Goal: Task Accomplishment & Management: Use online tool/utility

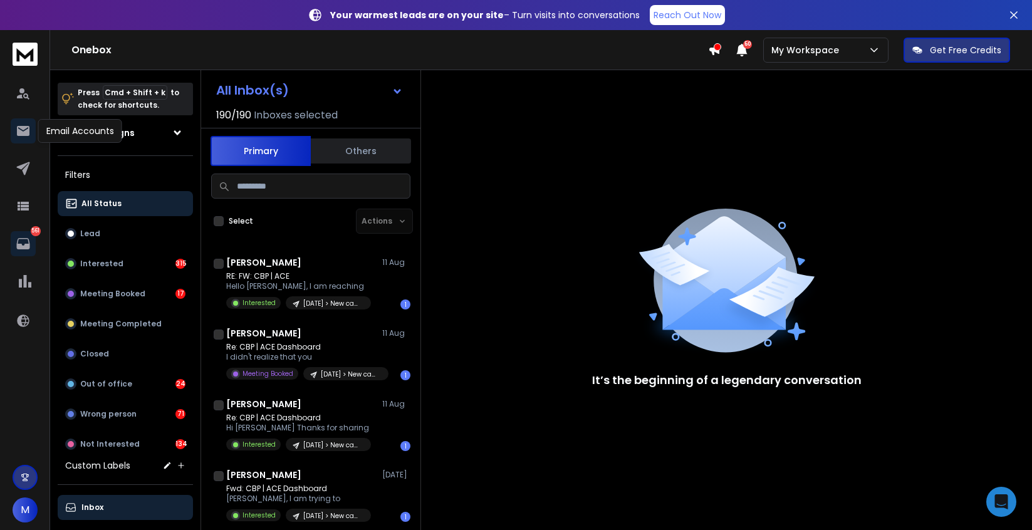
click at [23, 127] on icon at bounding box center [23, 131] width 13 height 10
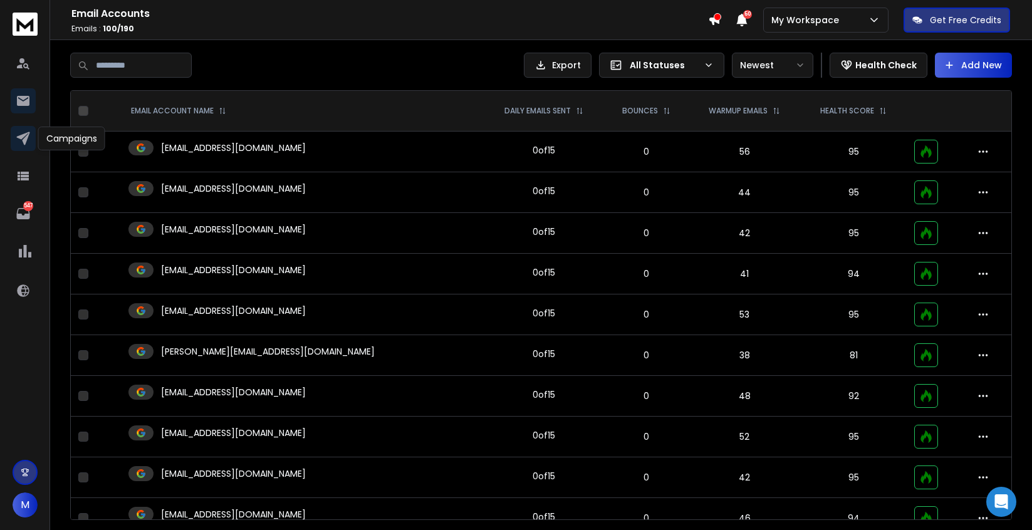
click at [29, 136] on icon at bounding box center [23, 138] width 15 height 15
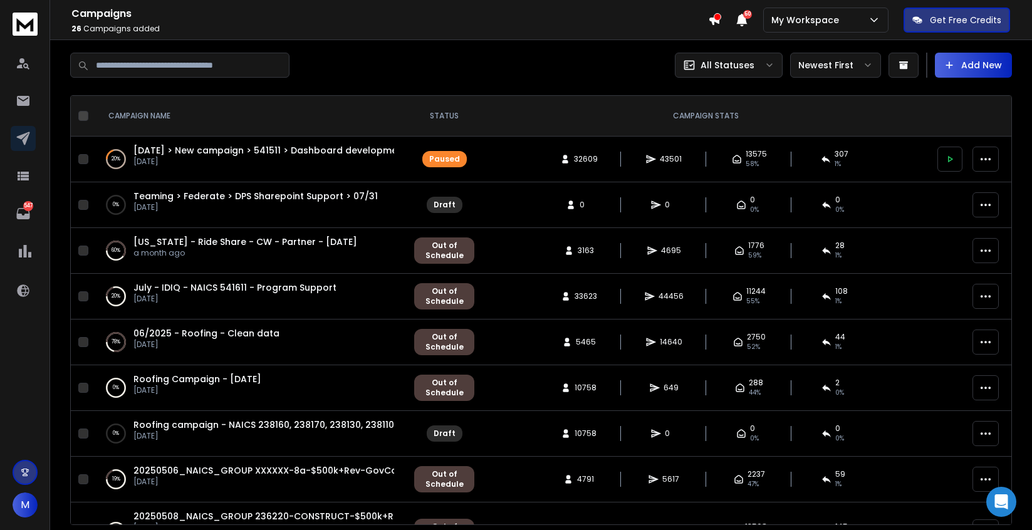
click at [984, 159] on icon "button" at bounding box center [985, 159] width 10 height 3
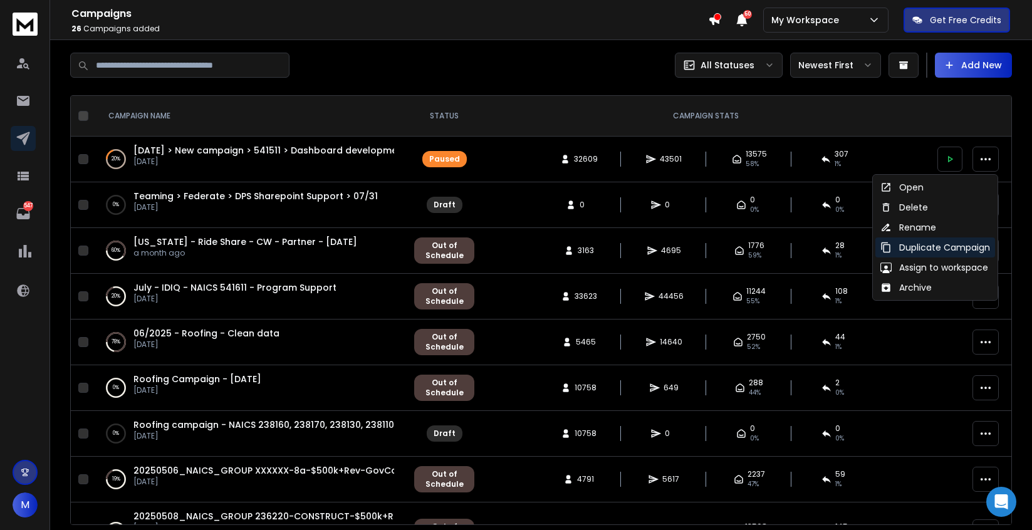
click at [936, 244] on div "Duplicate Campaign" at bounding box center [935, 247] width 110 height 13
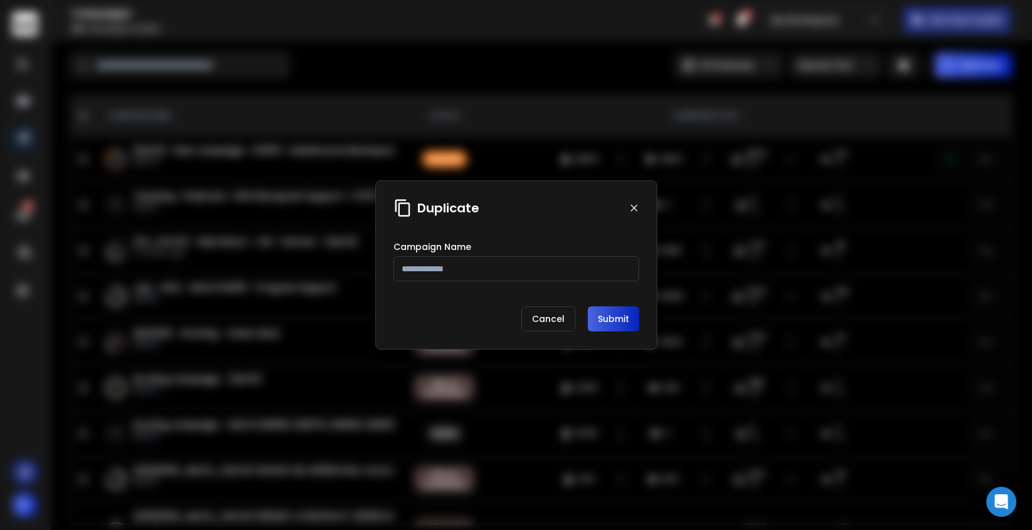
click at [570, 274] on input "text" at bounding box center [516, 268] width 246 height 25
